Goal: Task Accomplishment & Management: Manage account settings

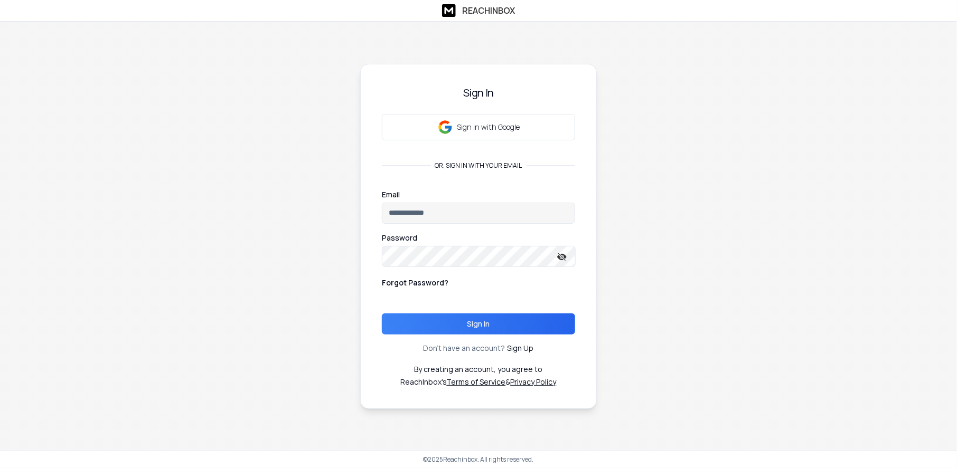
click at [470, 208] on input "email" at bounding box center [478, 213] width 193 height 21
type input "**********"
click at [382, 314] on button "Sign In" at bounding box center [478, 324] width 193 height 21
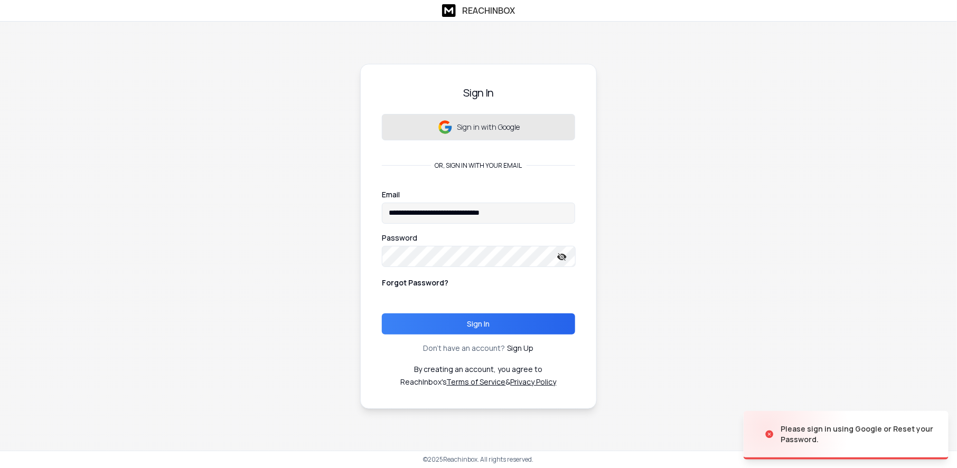
click at [503, 131] on p "Sign in with Google" at bounding box center [488, 127] width 63 height 11
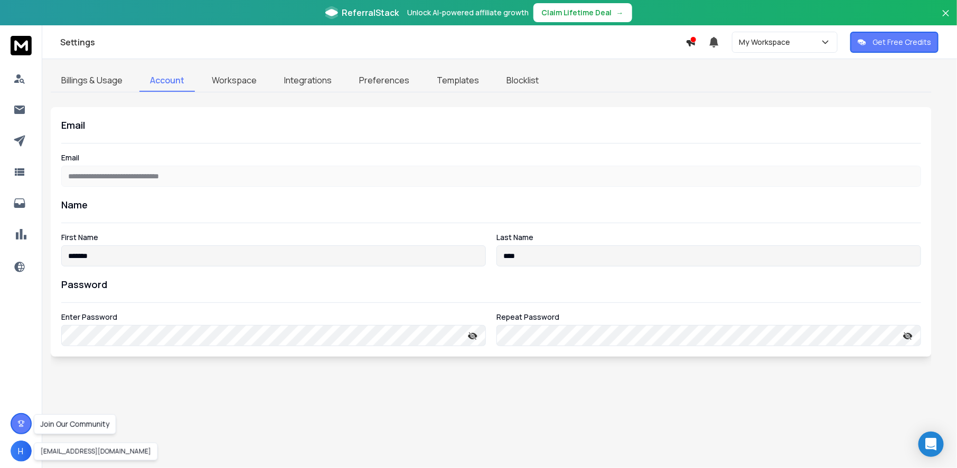
click at [22, 453] on span "H" at bounding box center [21, 451] width 21 height 21
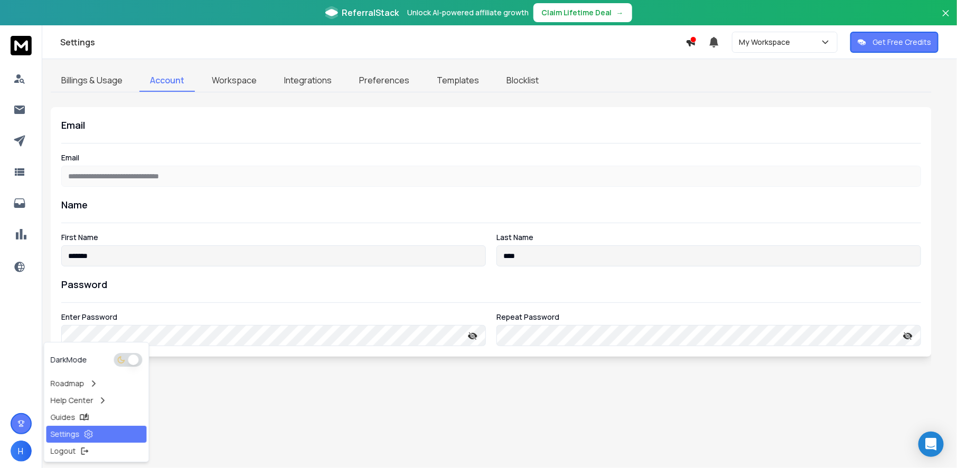
click at [86, 428] on div "Settings" at bounding box center [96, 434] width 100 height 17
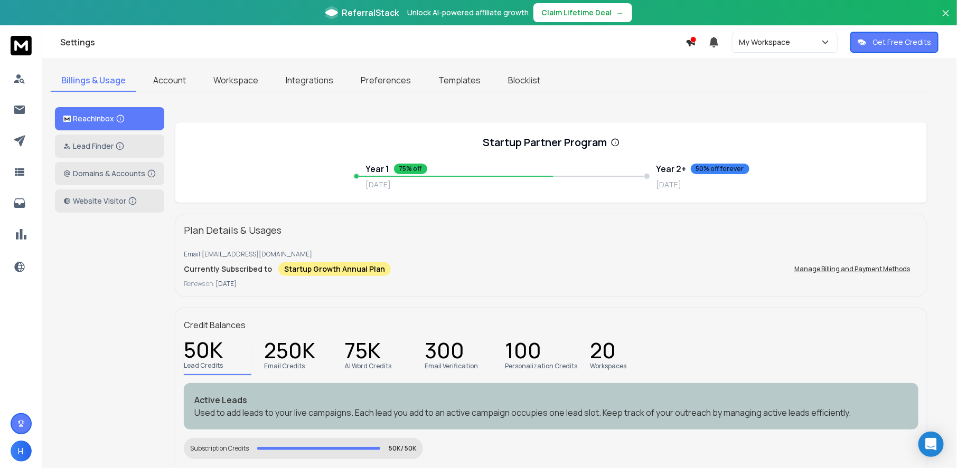
scroll to position [35, 0]
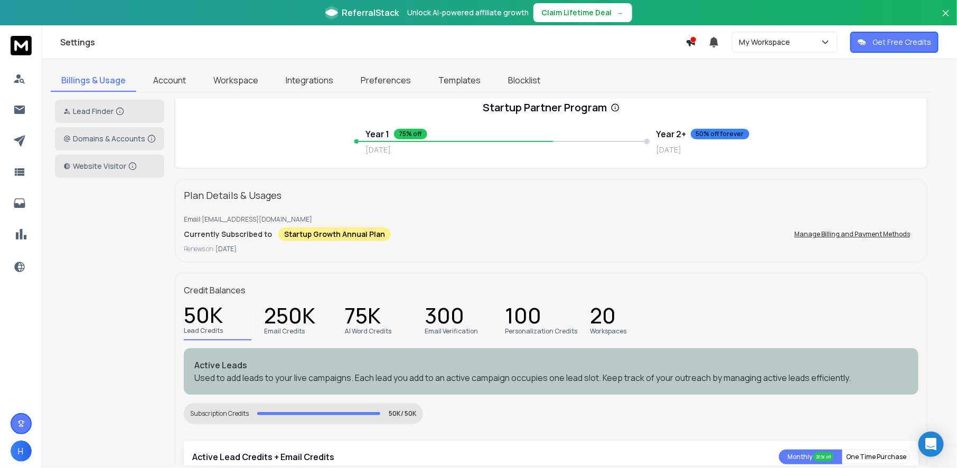
click at [809, 228] on button "Manage Billing and Payment Methods" at bounding box center [852, 234] width 133 height 21
